Goal: Task Accomplishment & Management: Manage account settings

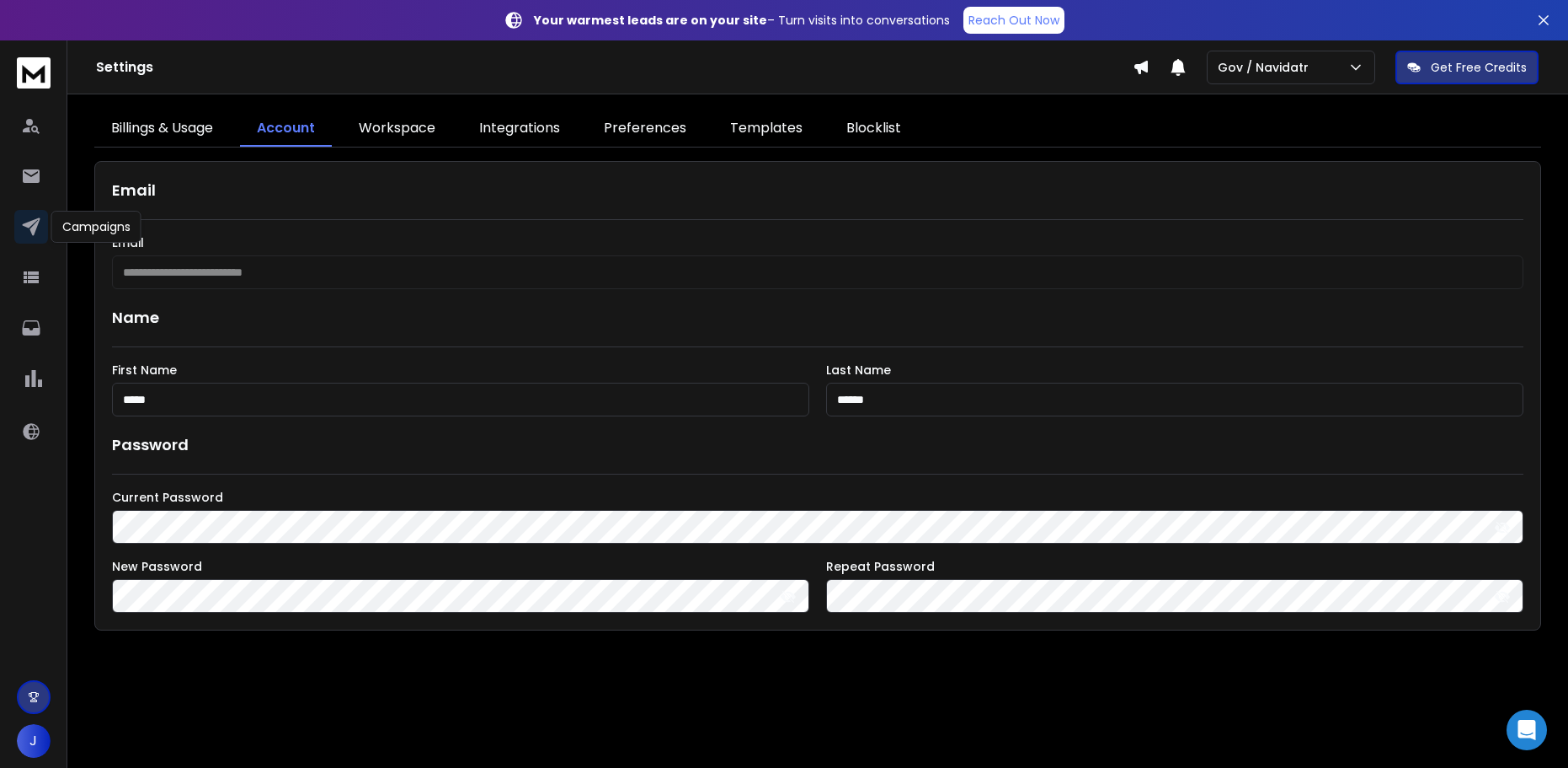
click at [36, 221] on icon at bounding box center [30, 225] width 17 height 17
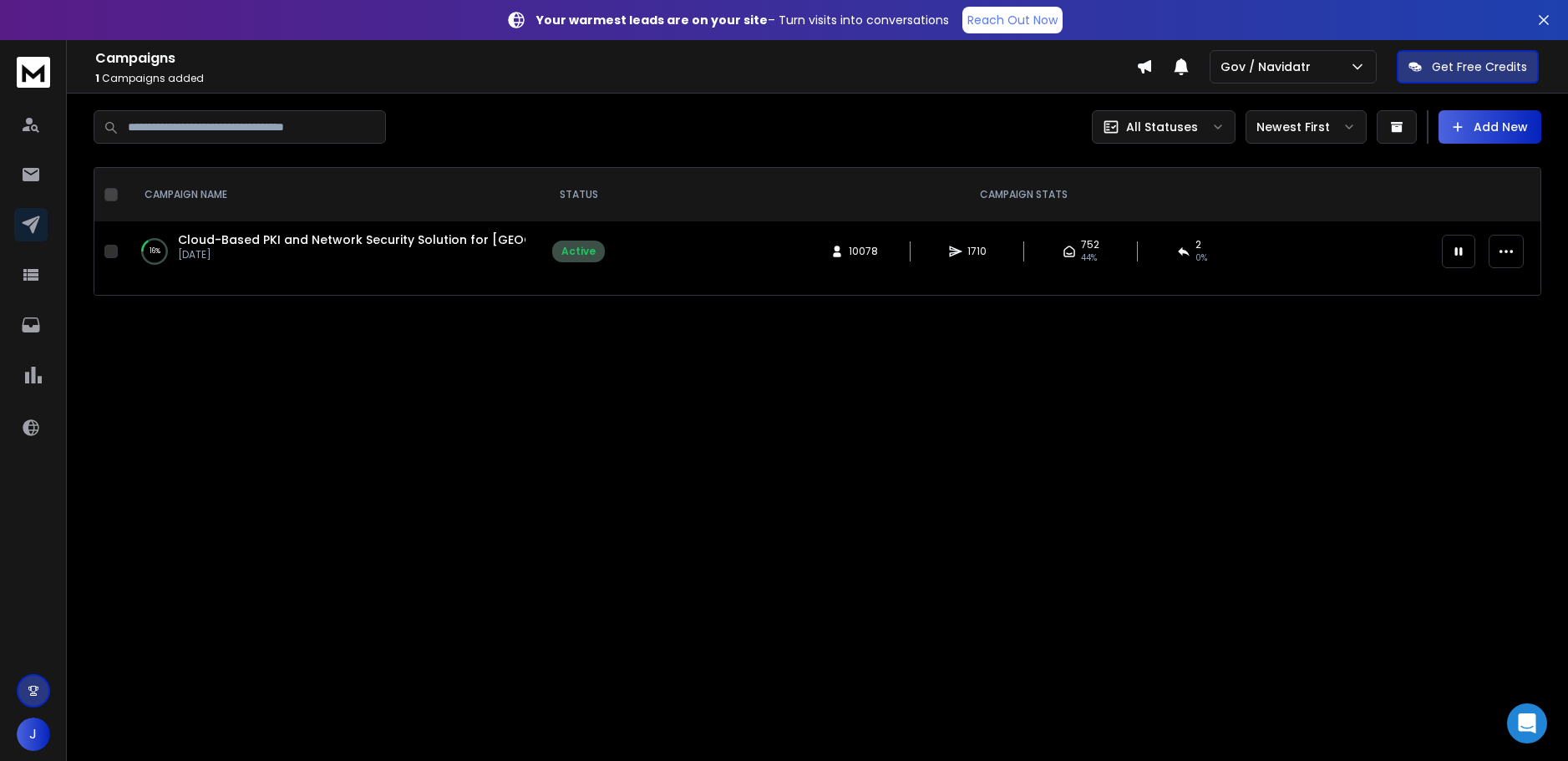
click at [343, 232] on span "Cloud-Based PKI and Network Security Solution for [GEOGRAPHIC_DATA]" at bounding box center [401, 240] width 448 height 16
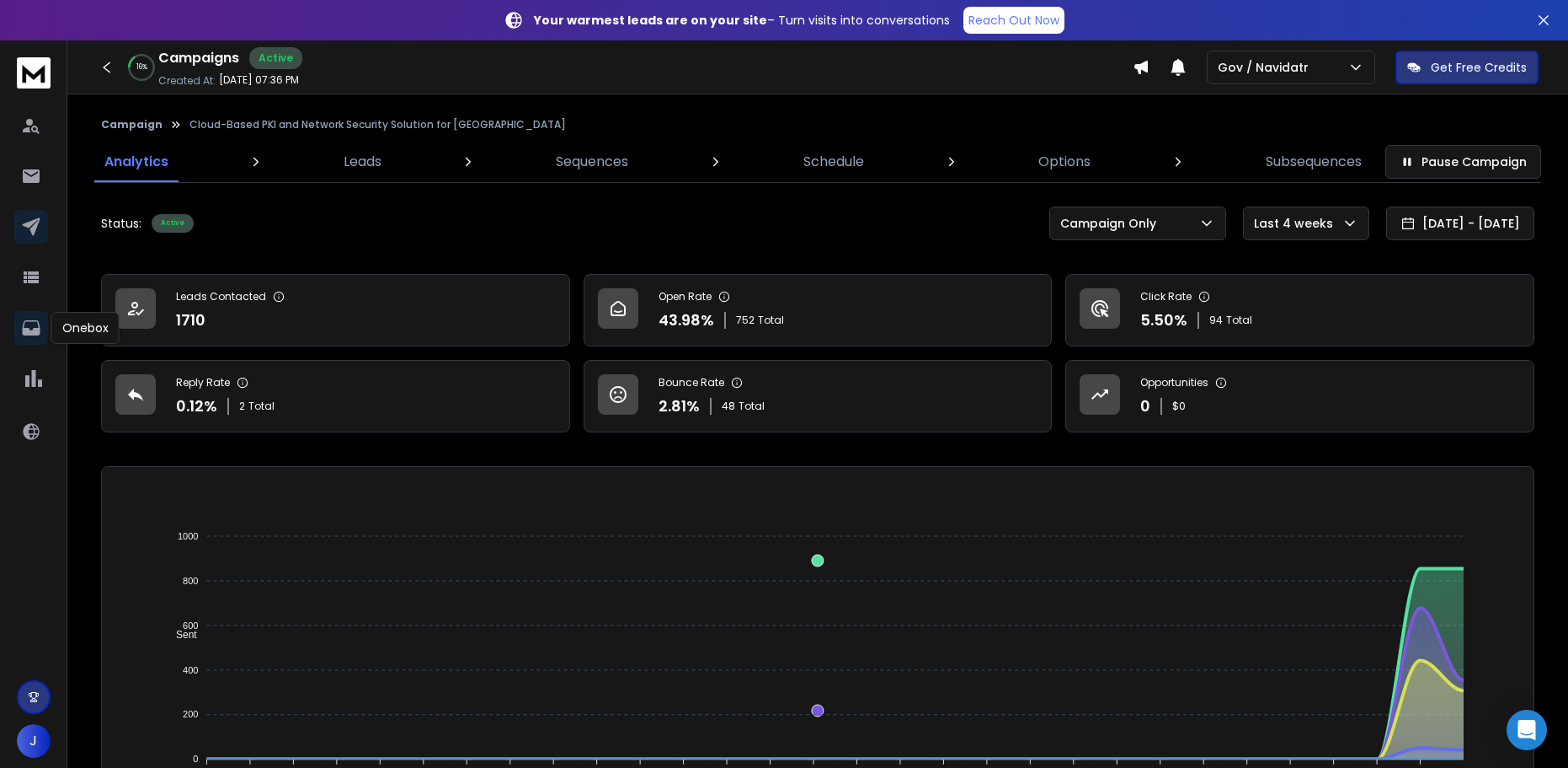
click at [37, 326] on icon at bounding box center [31, 327] width 20 height 20
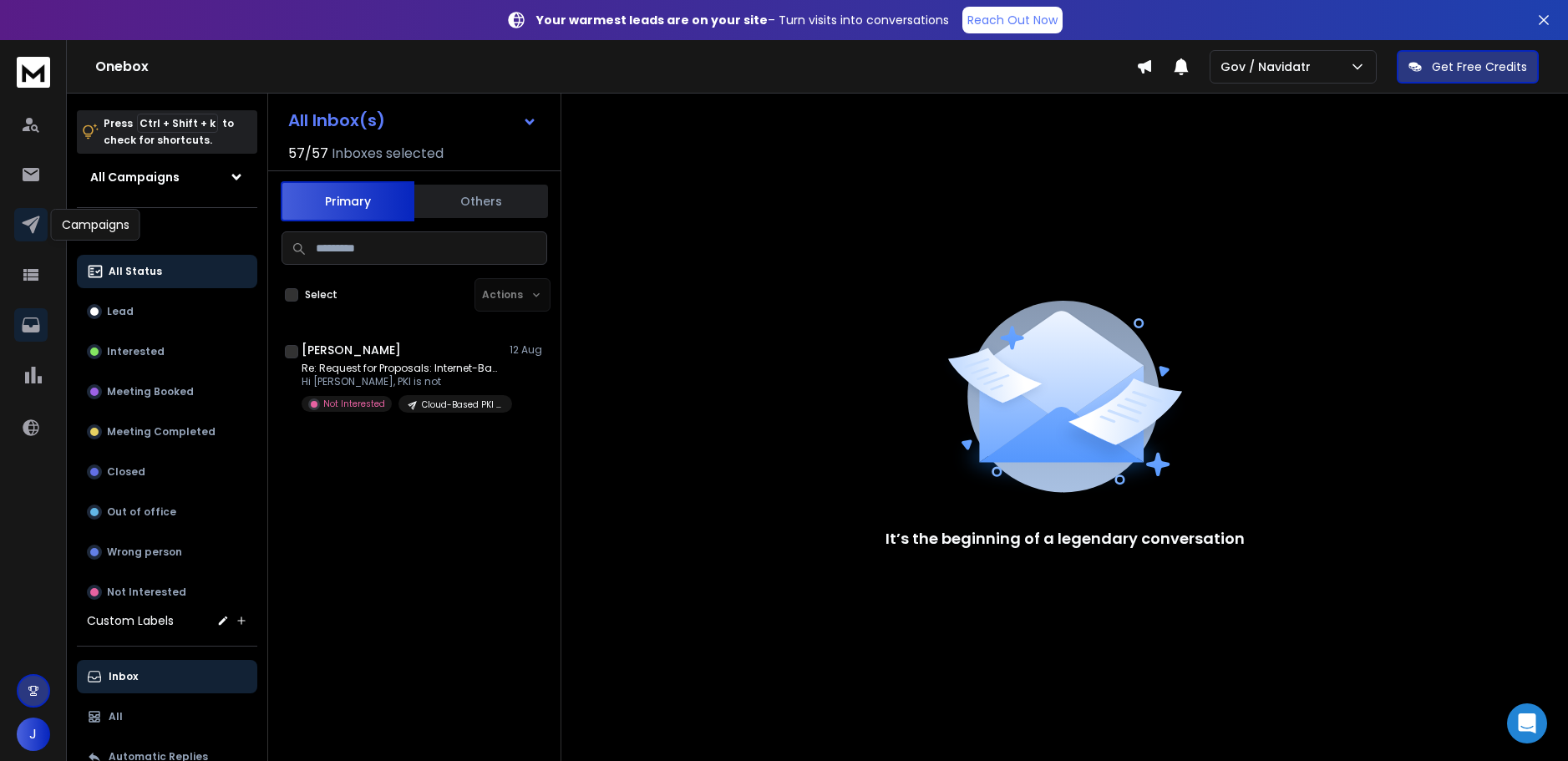
click at [36, 228] on icon at bounding box center [31, 224] width 20 height 20
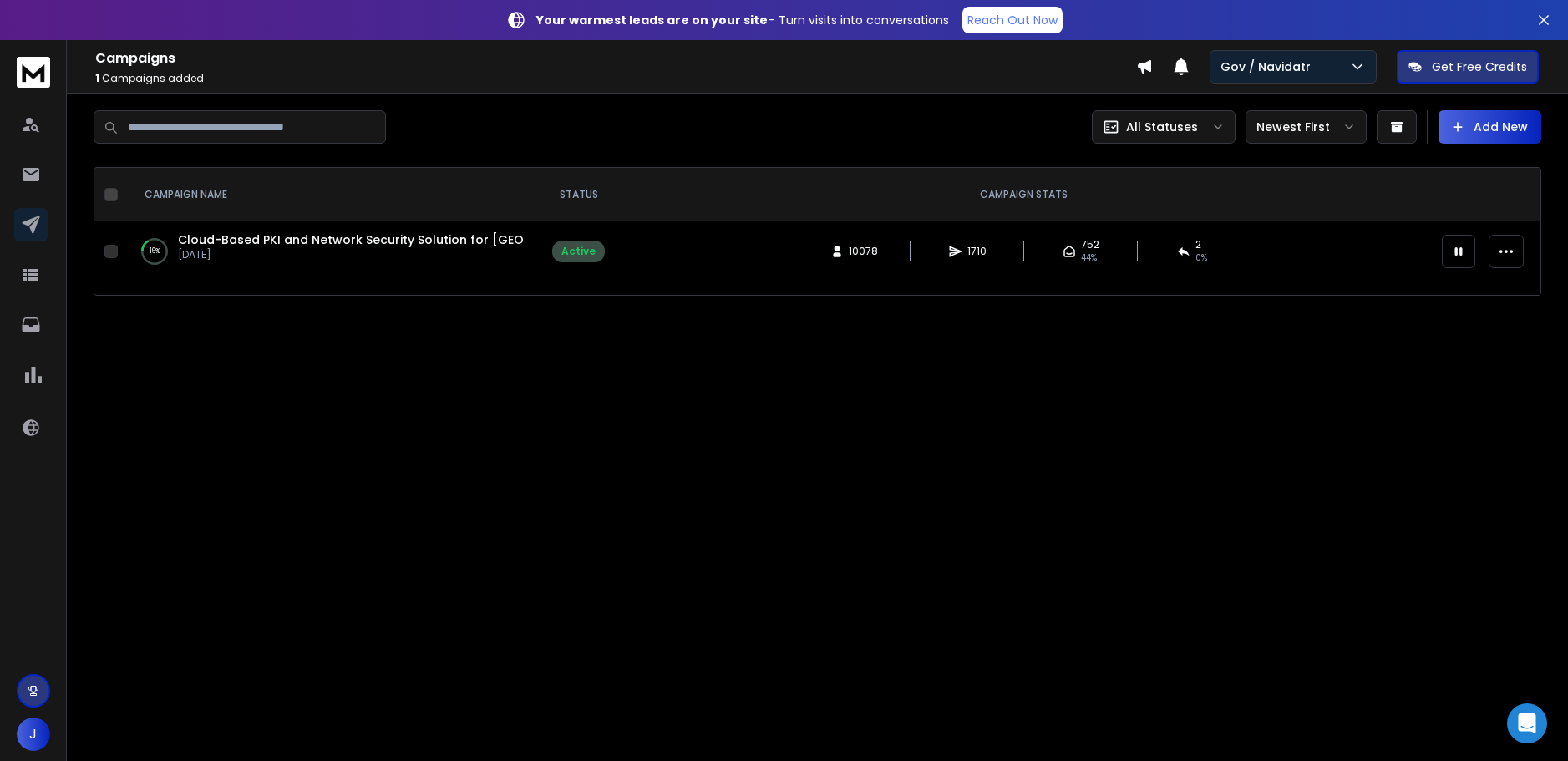
click at [1317, 61] on div "Gov / Navidatr" at bounding box center [1293, 67] width 146 height 16
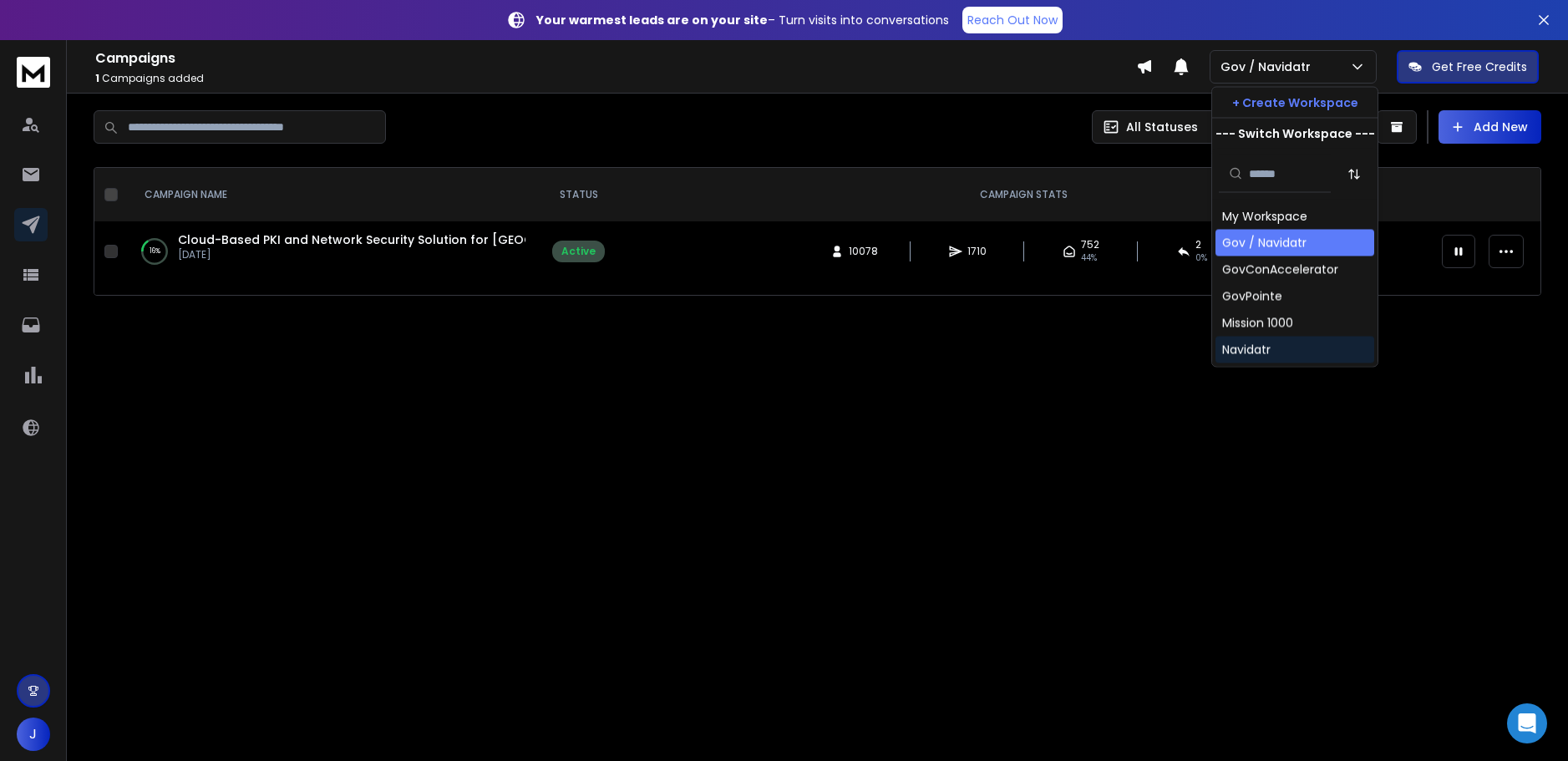
click at [1265, 351] on div "Navidatr" at bounding box center [1246, 350] width 49 height 16
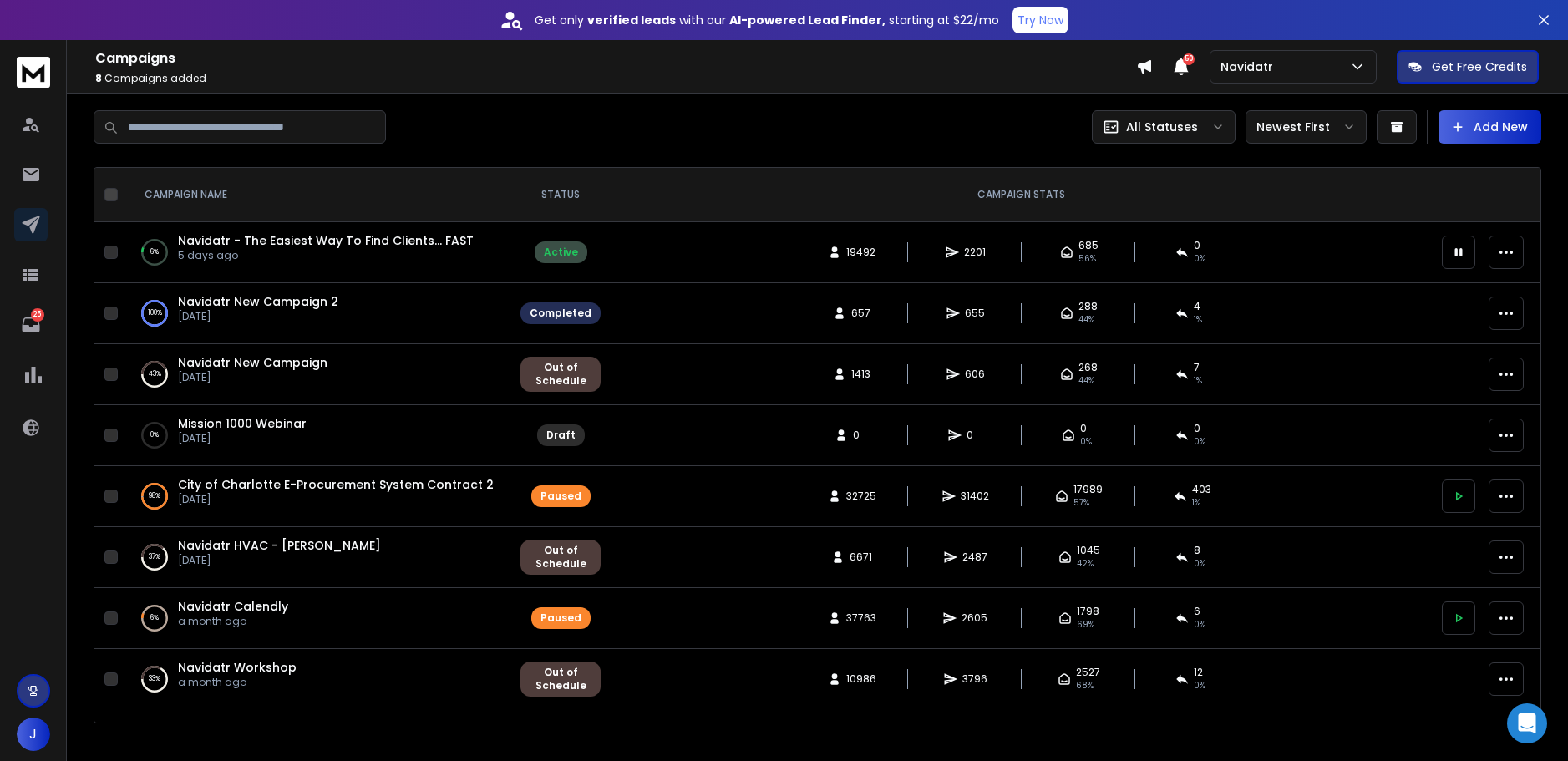
click at [383, 228] on td "6 % Navidatr - The Easiest Way To Find Clients... FAST 5 days ago" at bounding box center [317, 252] width 386 height 61
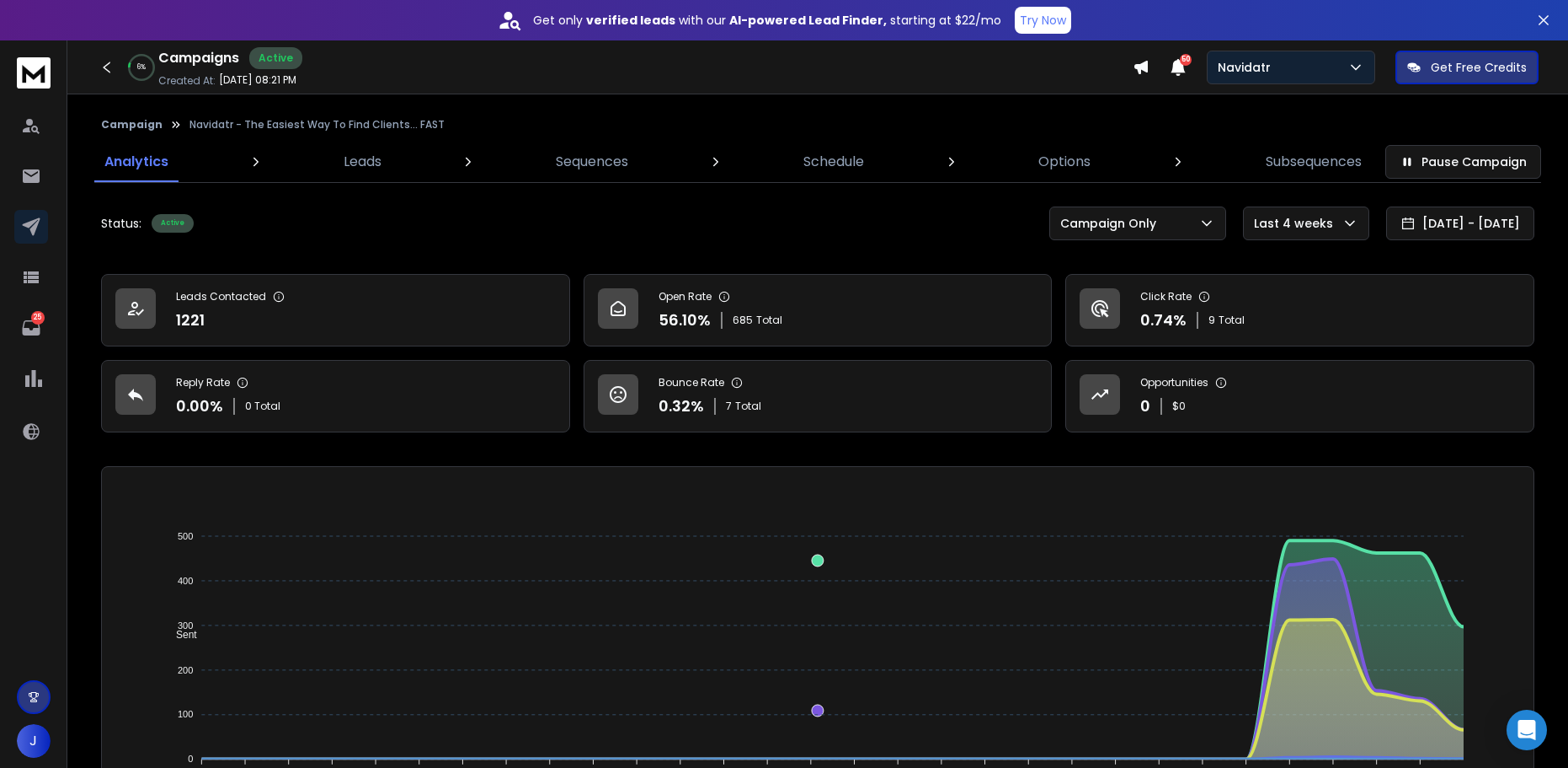
click at [1336, 59] on div "Navidatr" at bounding box center [1291, 67] width 147 height 16
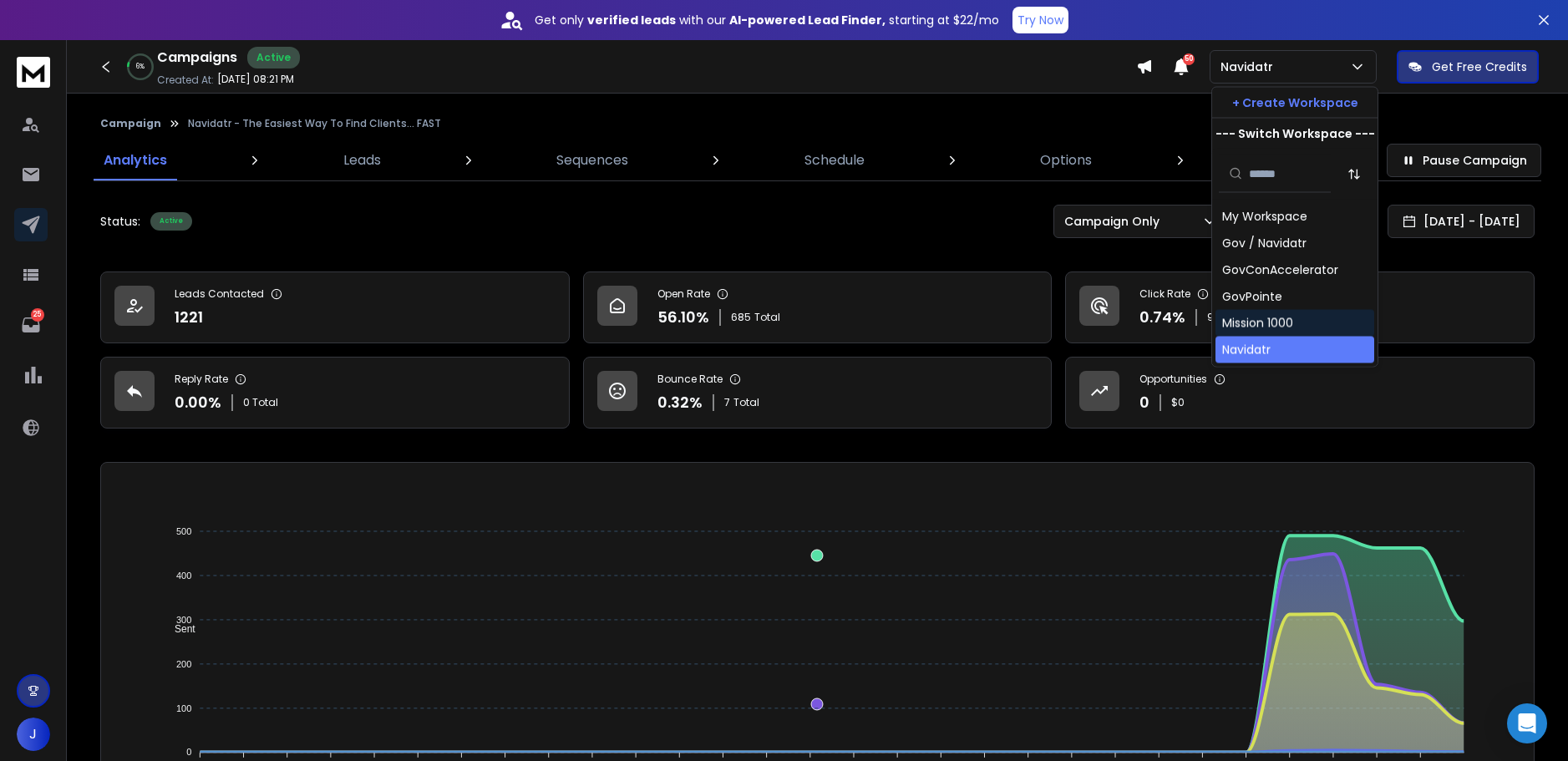
click at [1277, 324] on div "Mission 1000" at bounding box center [1257, 323] width 71 height 16
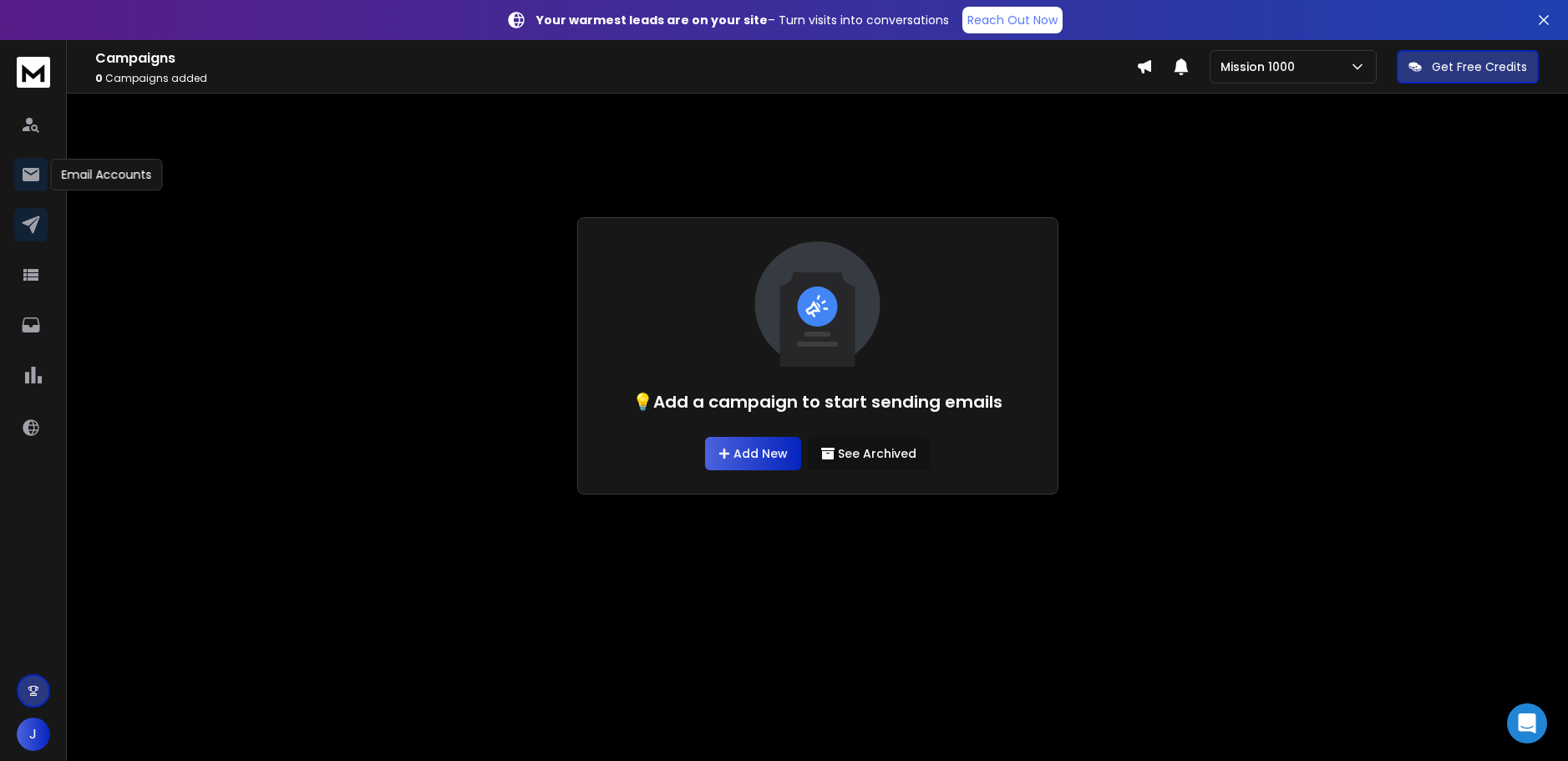
click at [35, 177] on icon at bounding box center [31, 174] width 16 height 14
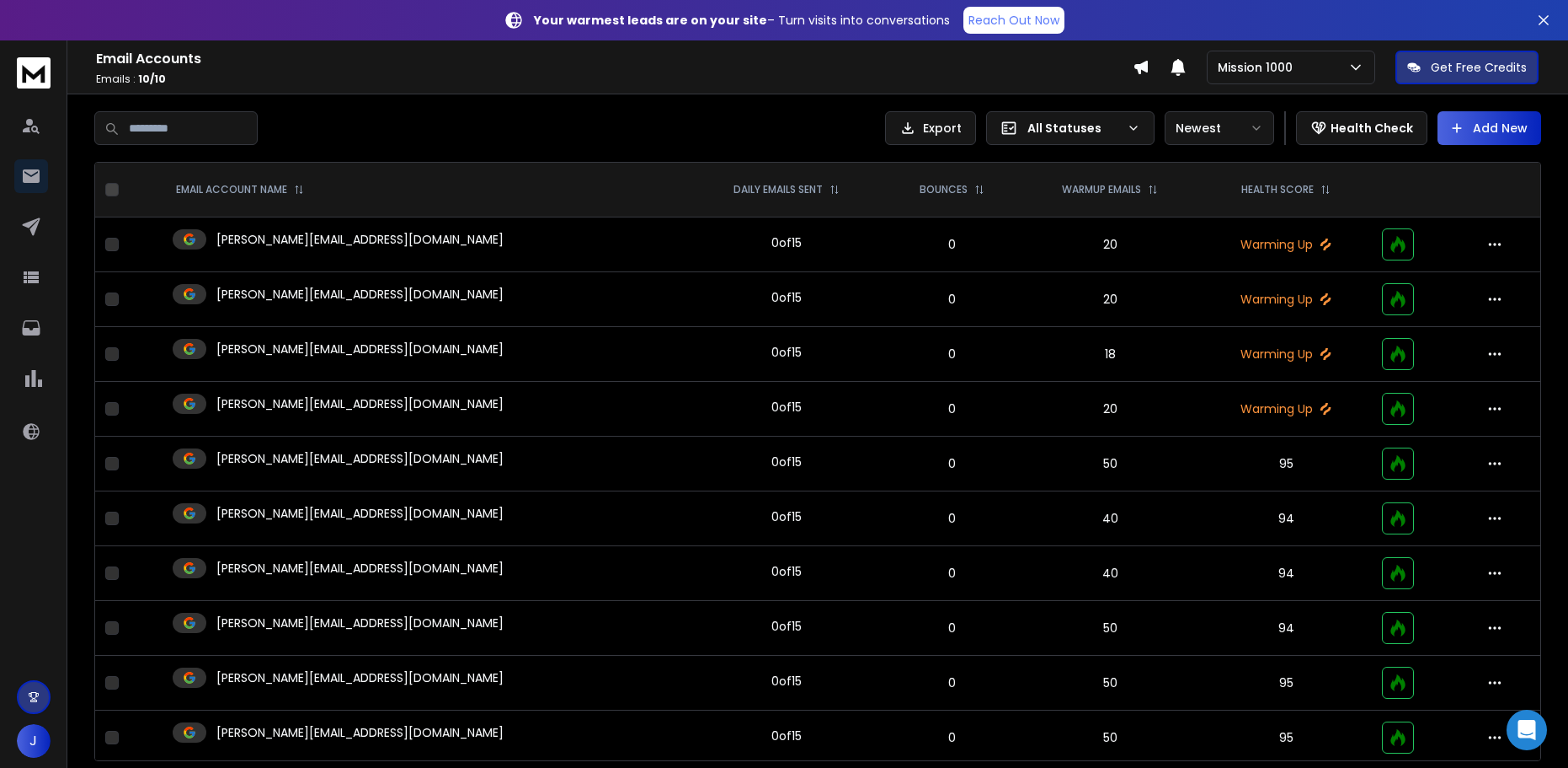
scroll to position [17, 0]
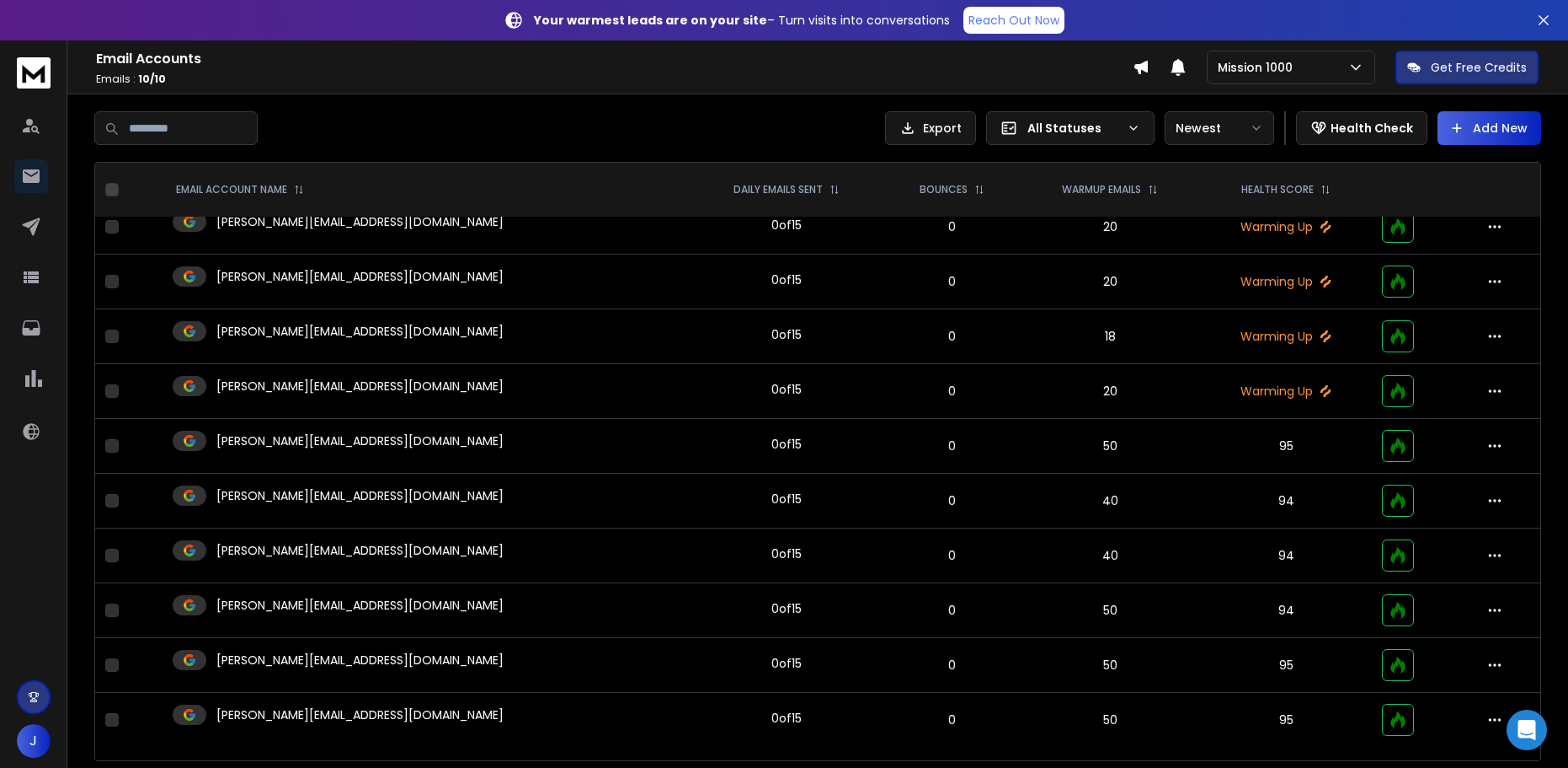
click at [387, 217] on p "[PERSON_NAME][EMAIL_ADDRESS][DOMAIN_NAME]" at bounding box center [359, 222] width 287 height 16
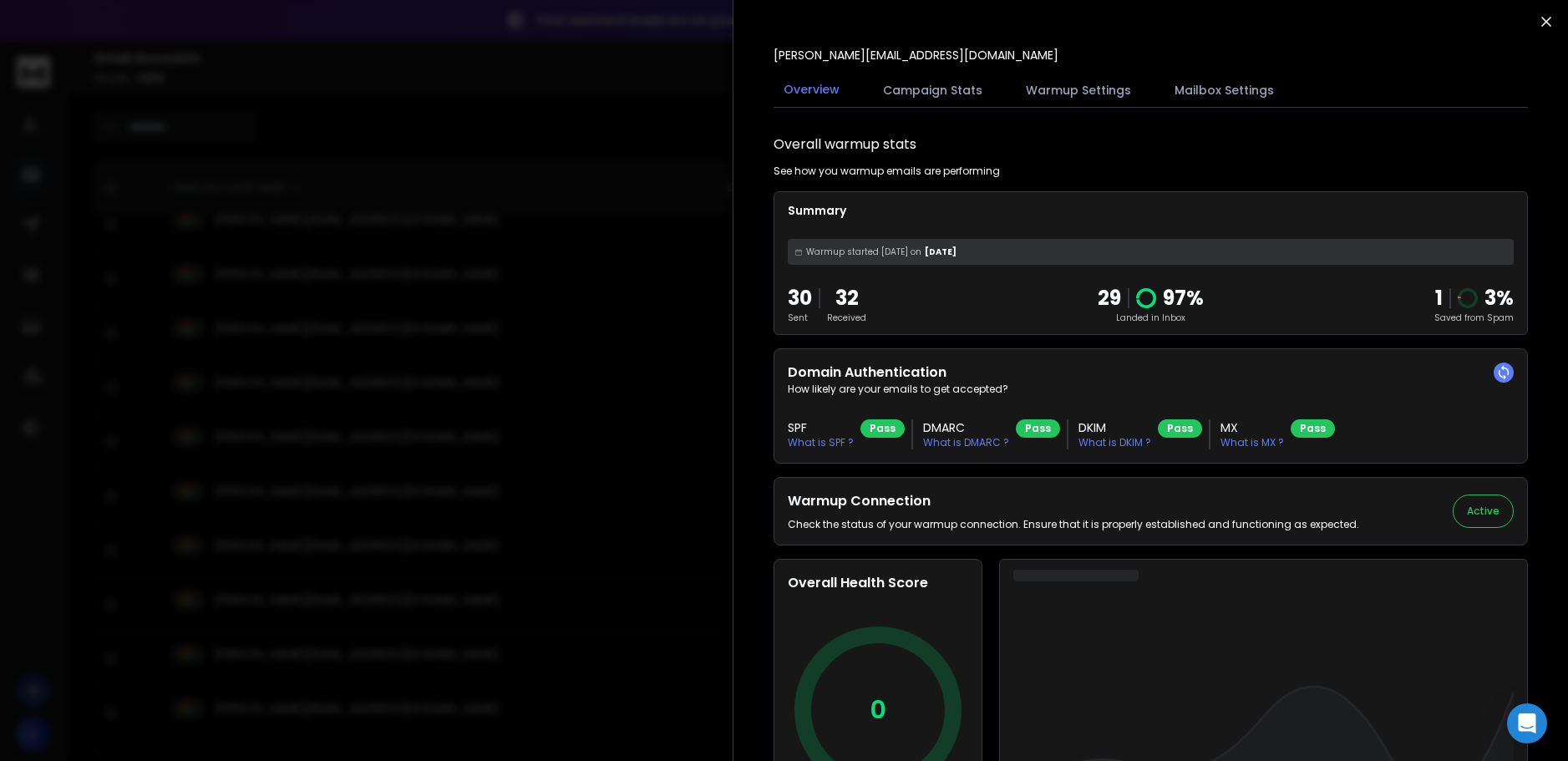
click at [1543, 17] on icon "button" at bounding box center [1546, 22] width 16 height 16
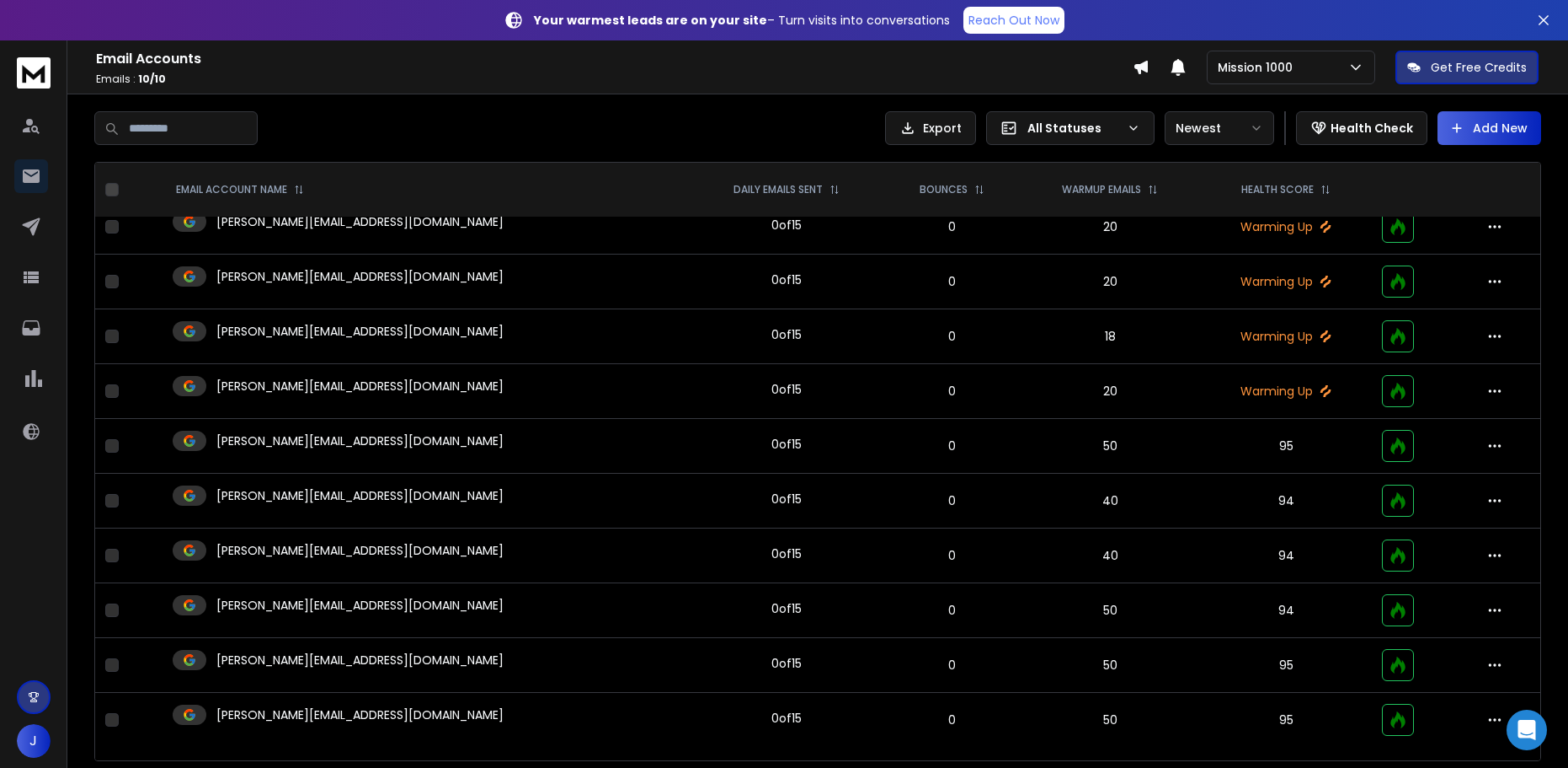
click at [335, 493] on p "[PERSON_NAME][EMAIL_ADDRESS][DOMAIN_NAME]" at bounding box center [359, 495] width 287 height 16
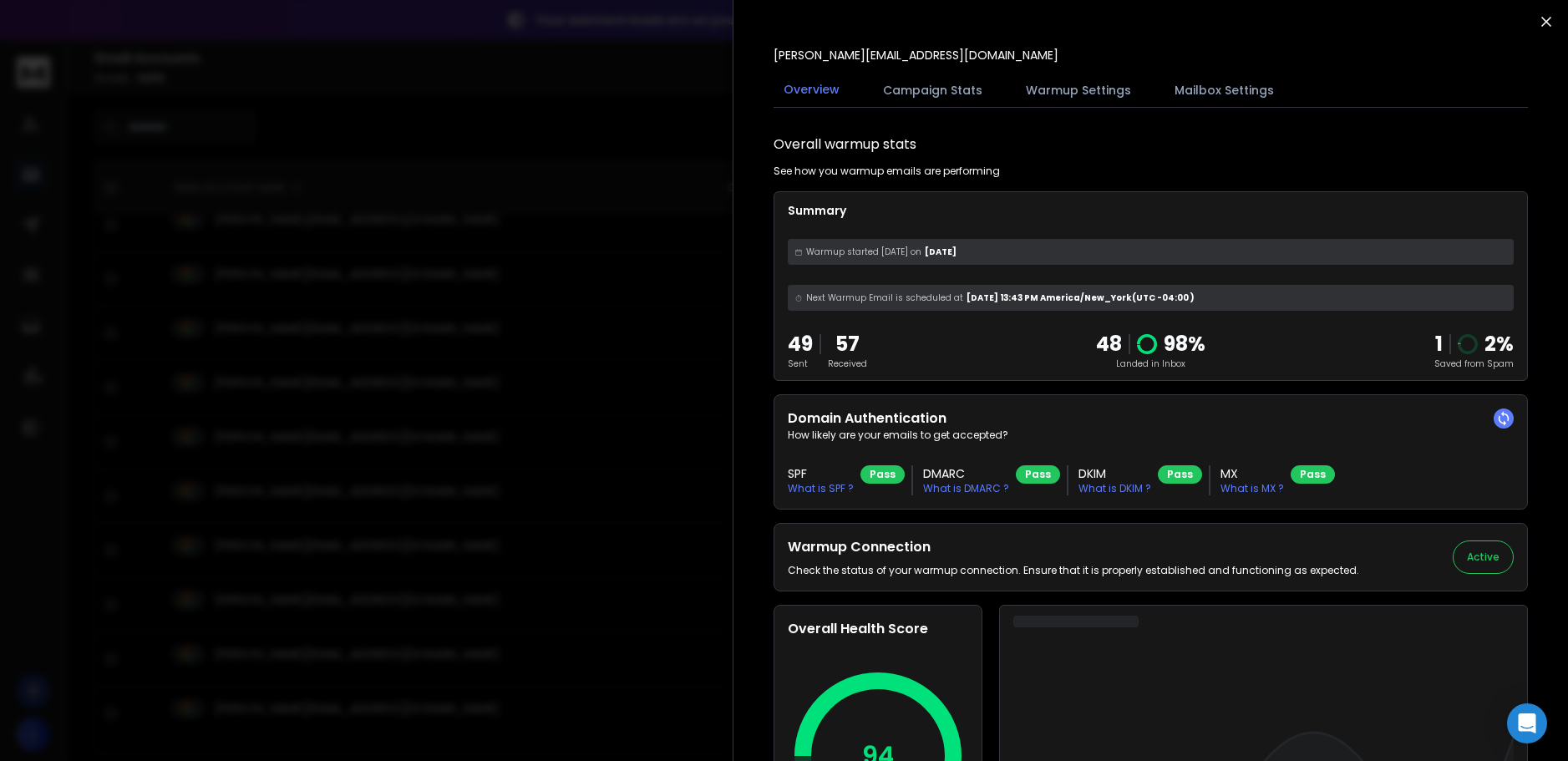
click at [1539, 21] on icon "button" at bounding box center [1546, 22] width 16 height 16
